Goal: Navigation & Orientation: Find specific page/section

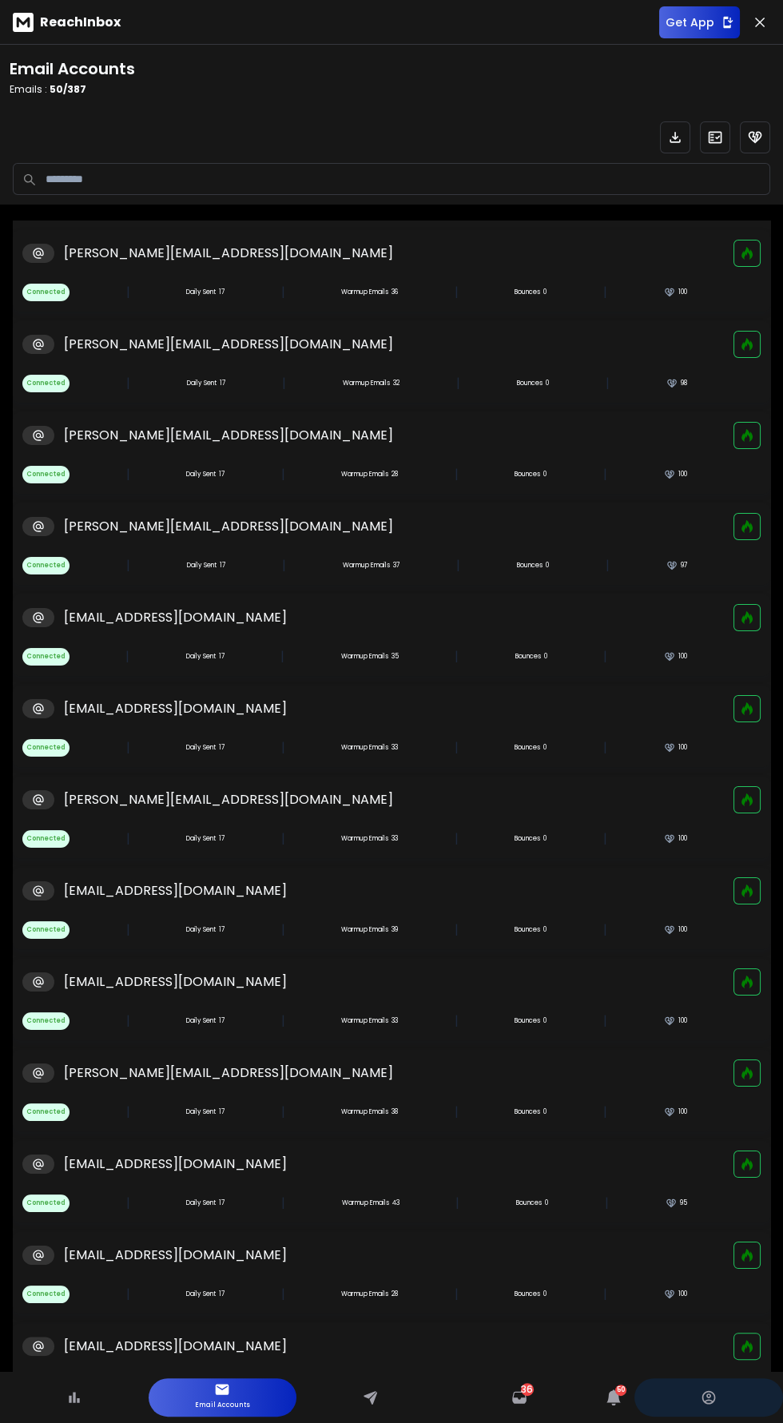
click at [715, 1391] on link at bounding box center [709, 1398] width 16 height 16
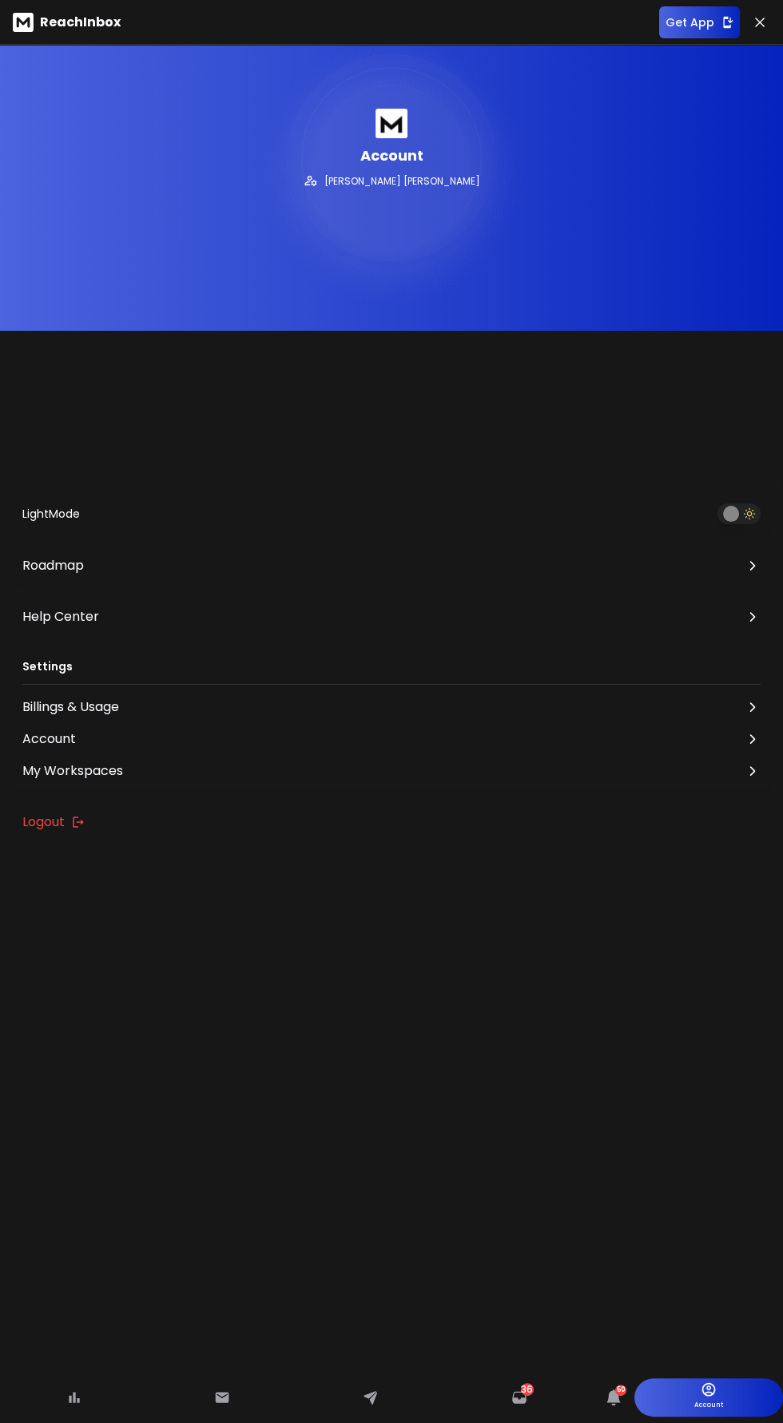
click at [559, 764] on div "My Workspaces" at bounding box center [391, 771] width 738 height 19
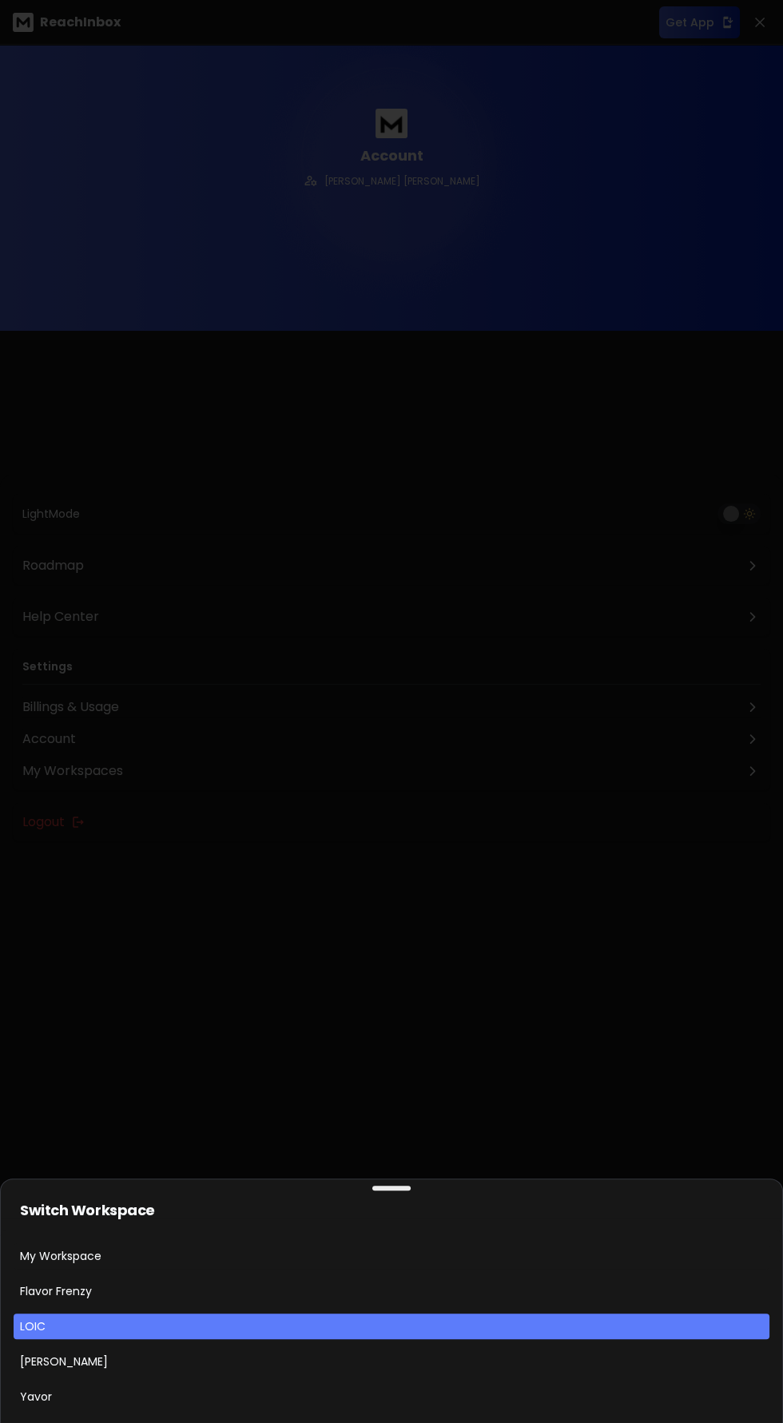
click at [167, 1258] on div "My Workspace" at bounding box center [391, 1256] width 743 height 16
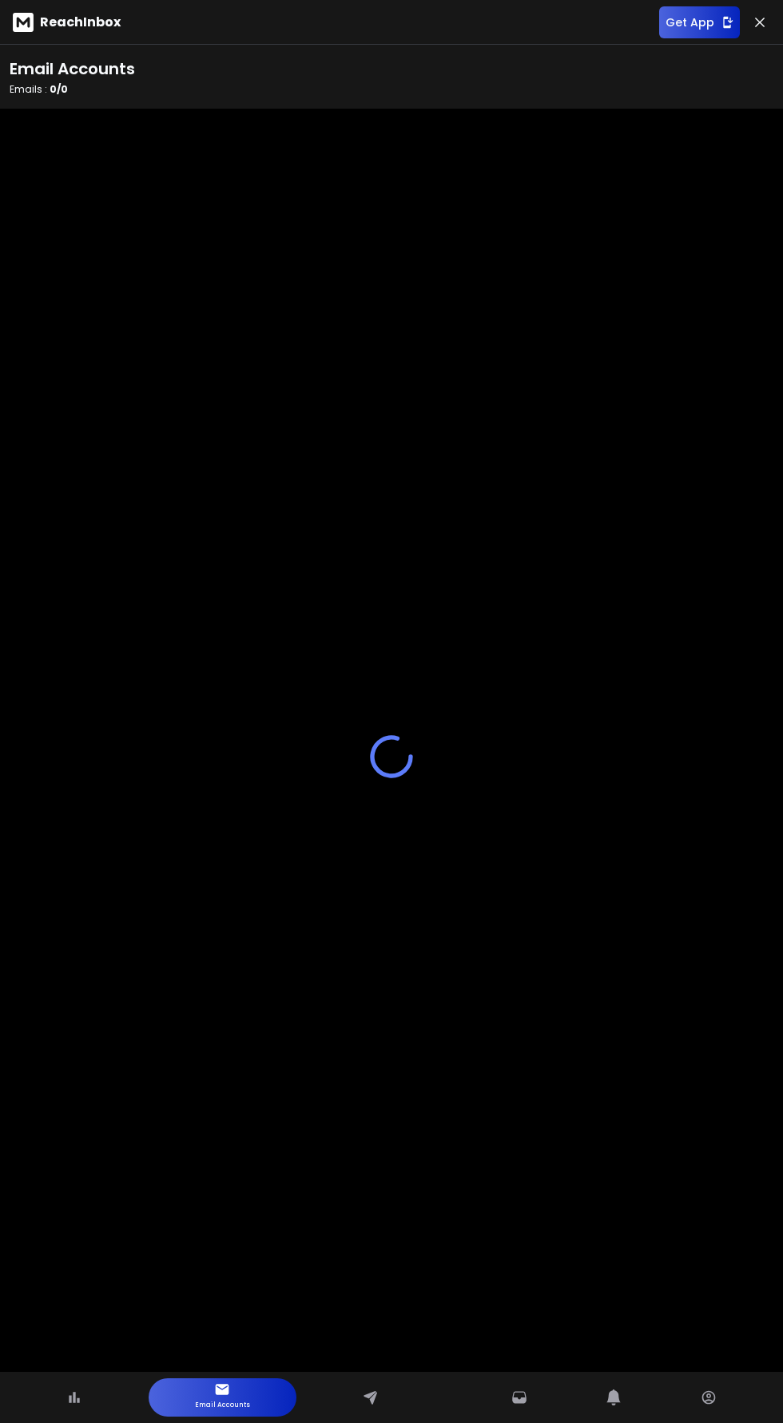
scroll to position [113, 0]
